Goal: Task Accomplishment & Management: Manage account settings

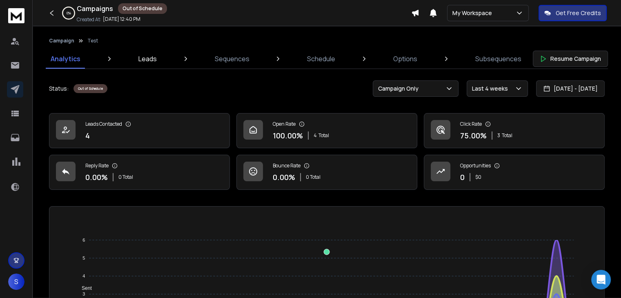
click at [149, 62] on p "Leads" at bounding box center [148, 59] width 18 height 10
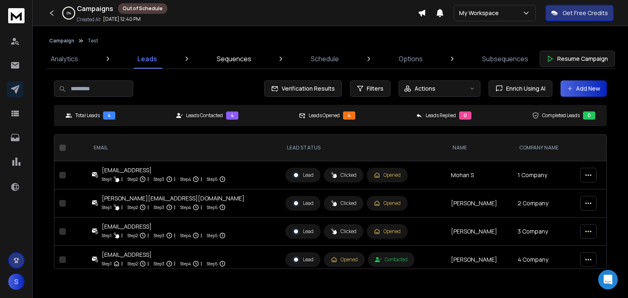
click at [239, 59] on p "Sequences" at bounding box center [234, 59] width 35 height 10
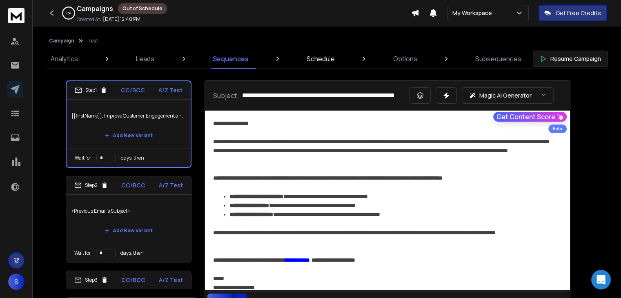
click at [322, 60] on p "Schedule" at bounding box center [321, 59] width 28 height 10
click at [310, 64] on link "Schedule" at bounding box center [321, 59] width 38 height 20
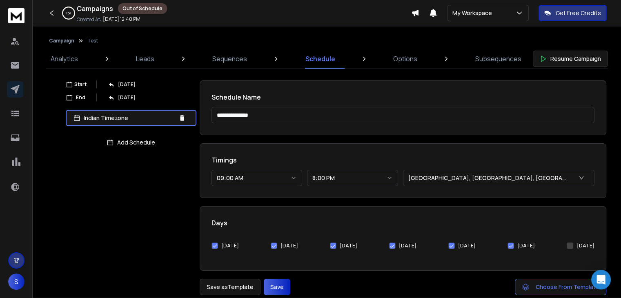
click at [139, 101] on div "End [DATE]" at bounding box center [131, 98] width 131 height 8
click at [136, 95] on p "[DATE]" at bounding box center [127, 97] width 18 height 7
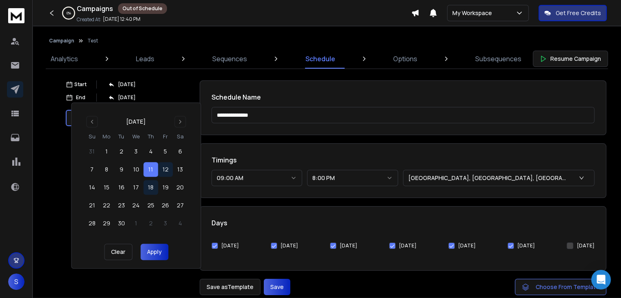
click at [150, 190] on button "18" at bounding box center [150, 187] width 15 height 15
click at [156, 254] on button "Apply" at bounding box center [155, 252] width 28 height 16
